Goal: Information Seeking & Learning: Check status

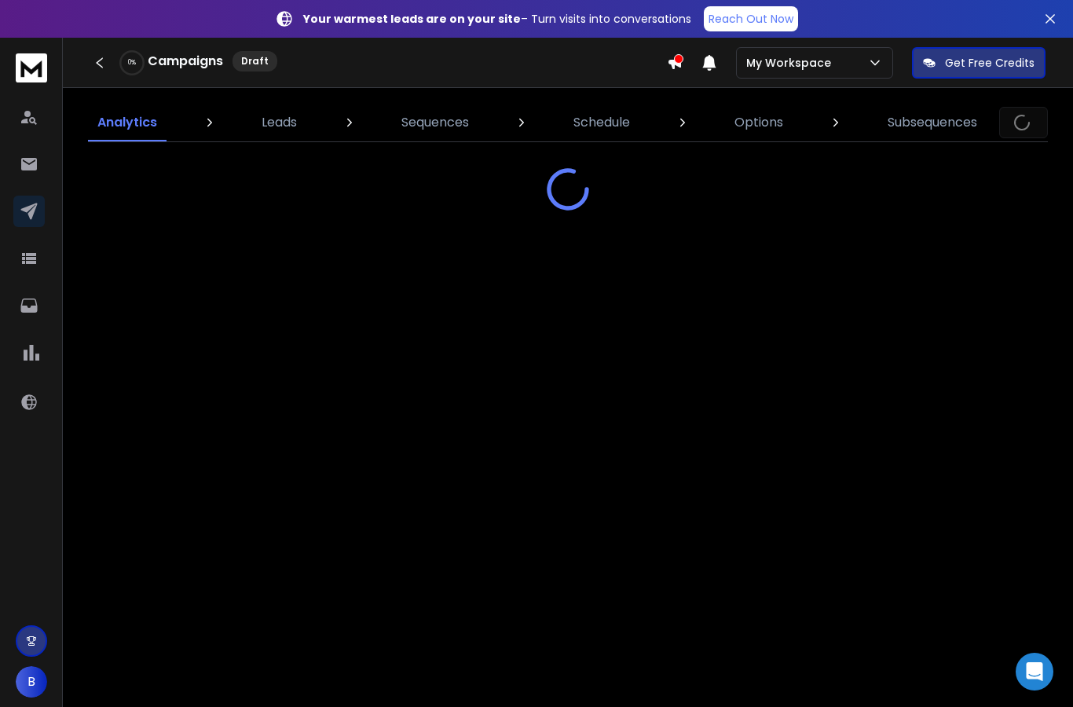
scroll to position [63, 0]
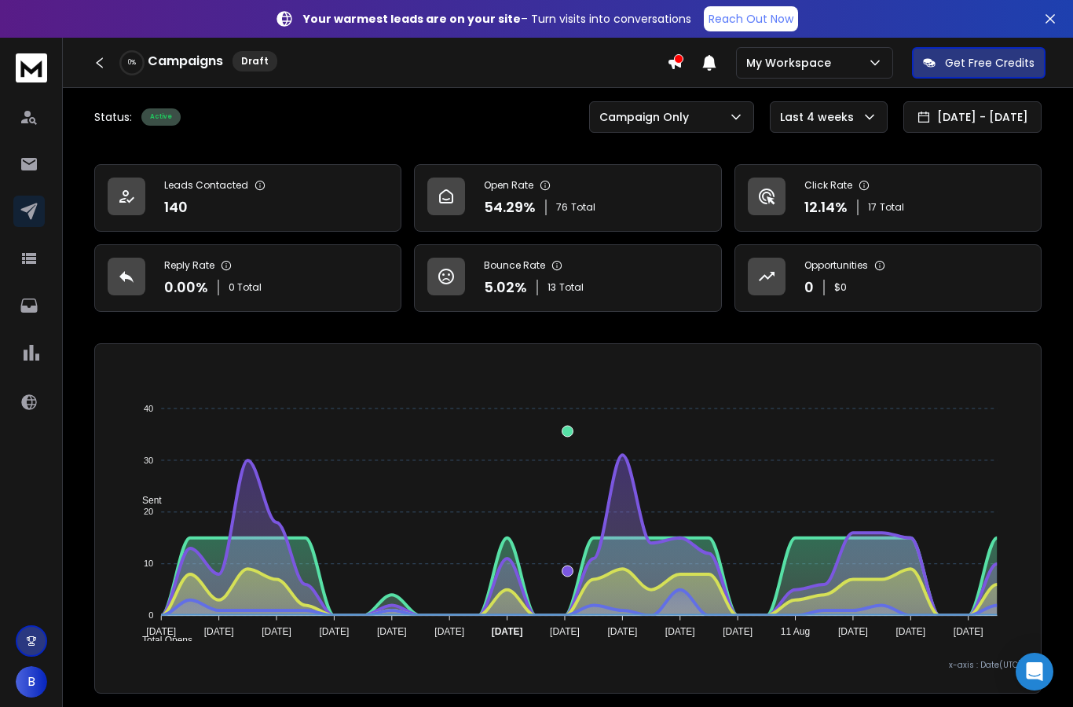
click at [112, 70] on div "0 % Campaigns Draft" at bounding box center [184, 62] width 188 height 31
click at [98, 64] on icon at bounding box center [100, 63] width 14 height 14
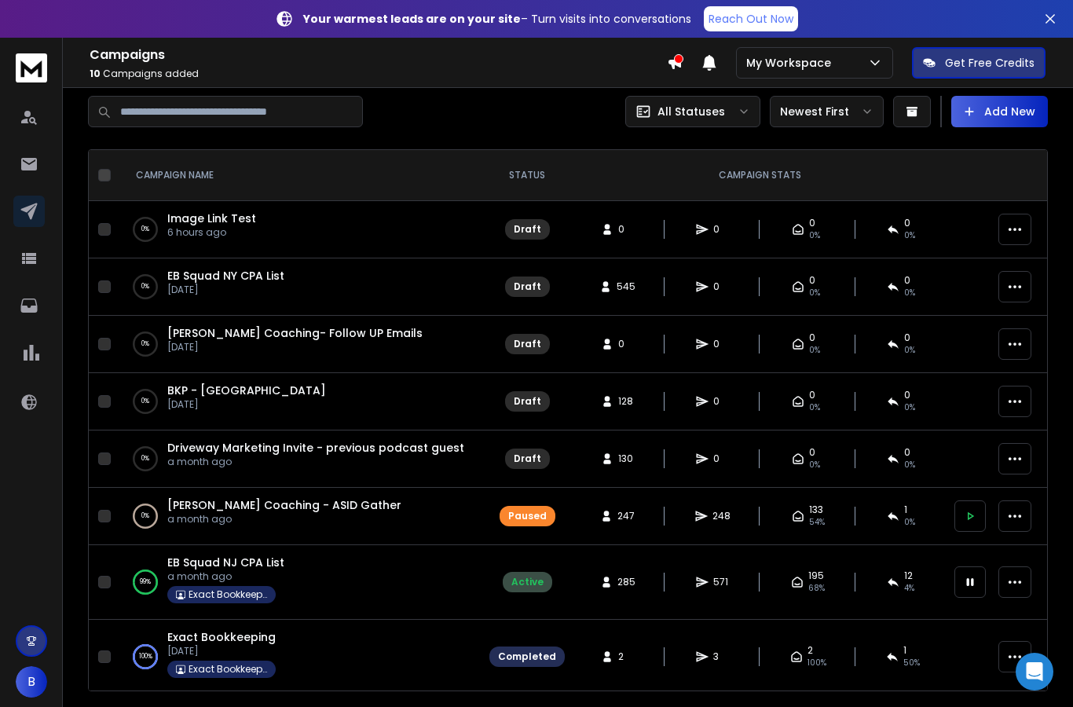
click at [264, 268] on span "EB Squad NY CPA List" at bounding box center [225, 276] width 117 height 16
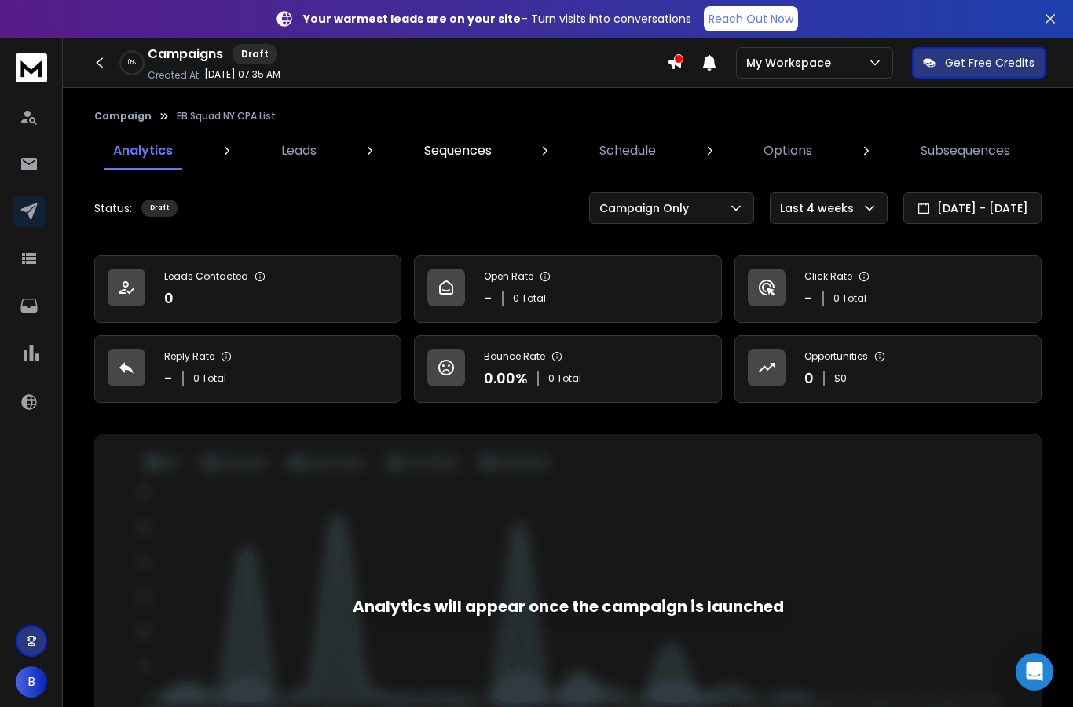
click at [463, 157] on p "Sequences" at bounding box center [458, 150] width 68 height 19
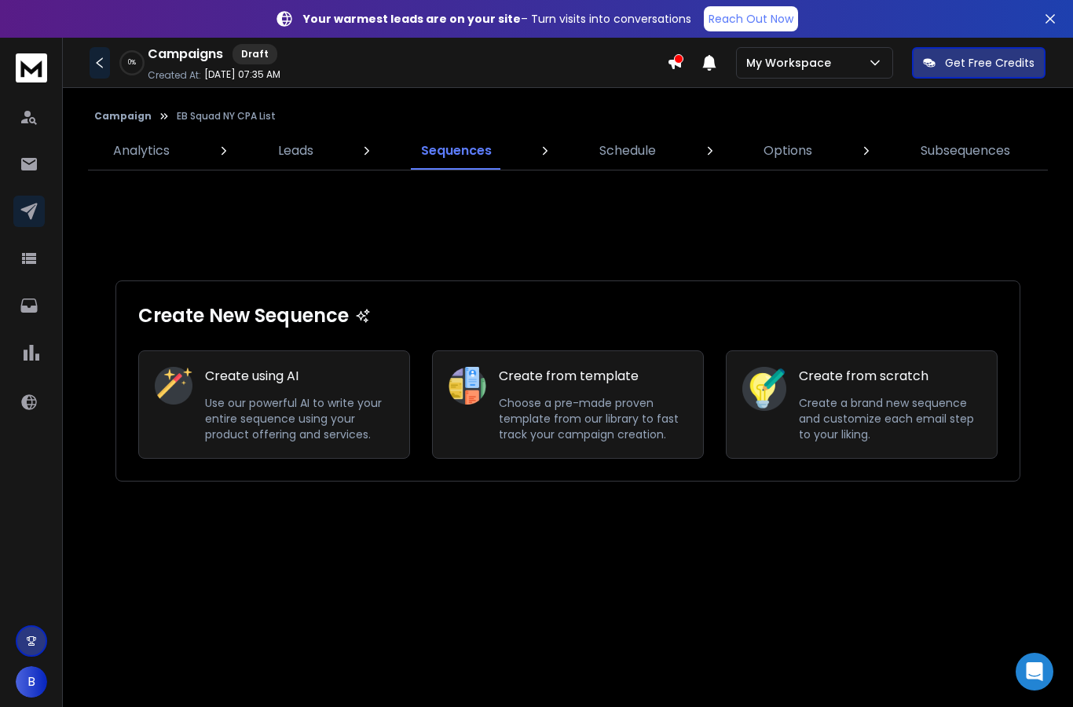
click at [98, 68] on icon at bounding box center [100, 63] width 14 height 14
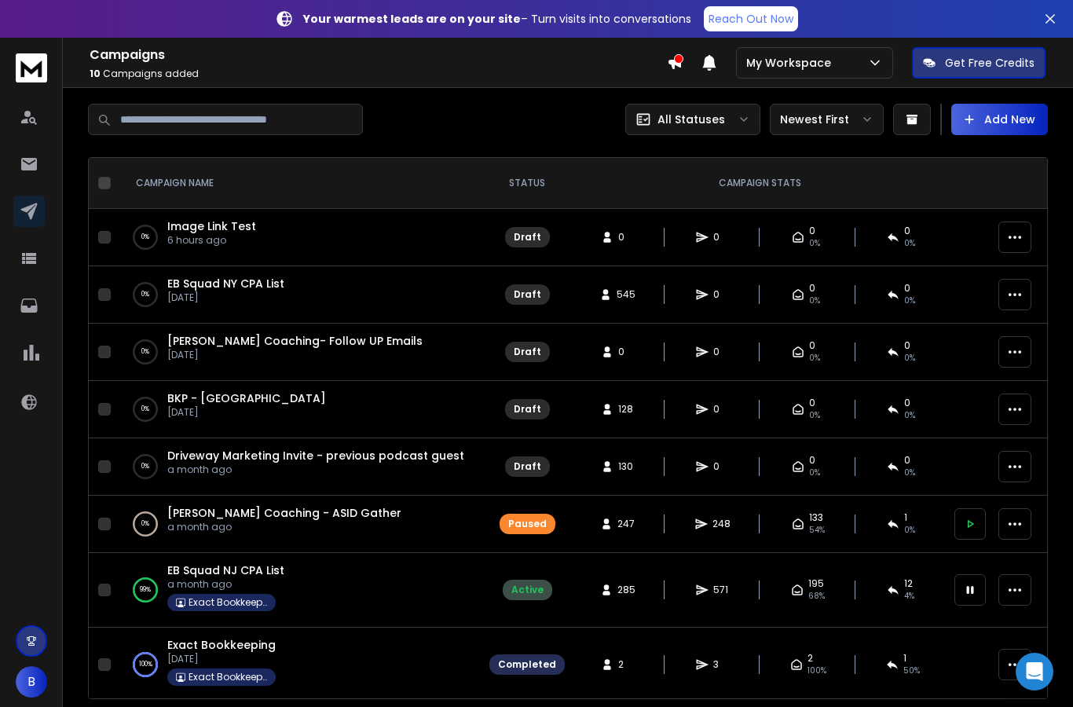
scroll to position [68, 0]
